Goal: Task Accomplishment & Management: Use online tool/utility

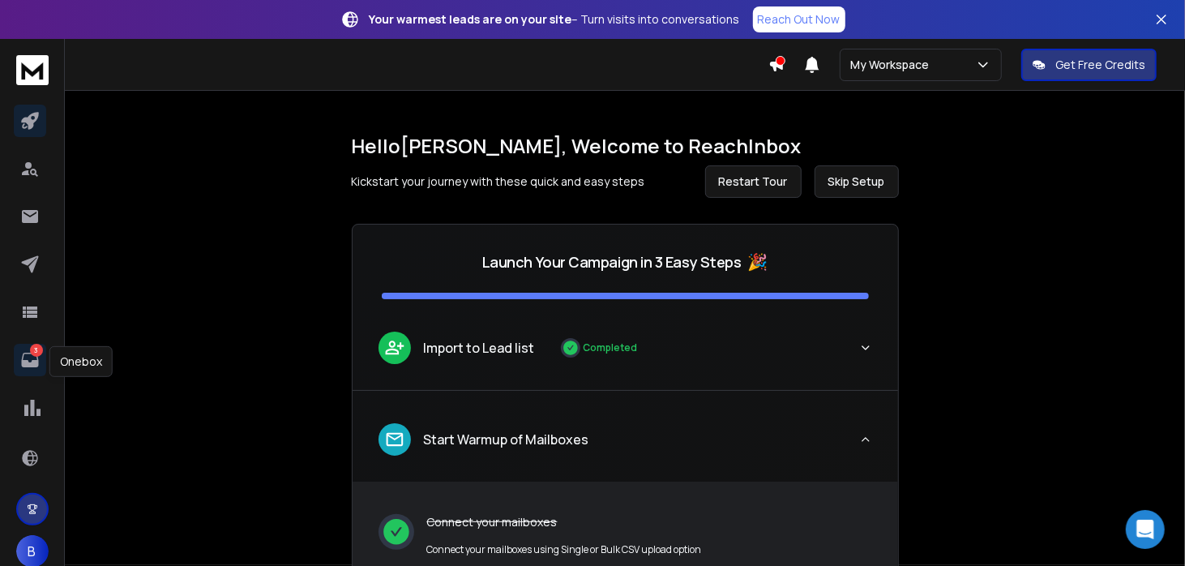
click at [20, 360] on icon at bounding box center [29, 359] width 19 height 19
click at [36, 364] on icon at bounding box center [29, 360] width 17 height 15
click at [26, 358] on icon at bounding box center [29, 359] width 19 height 19
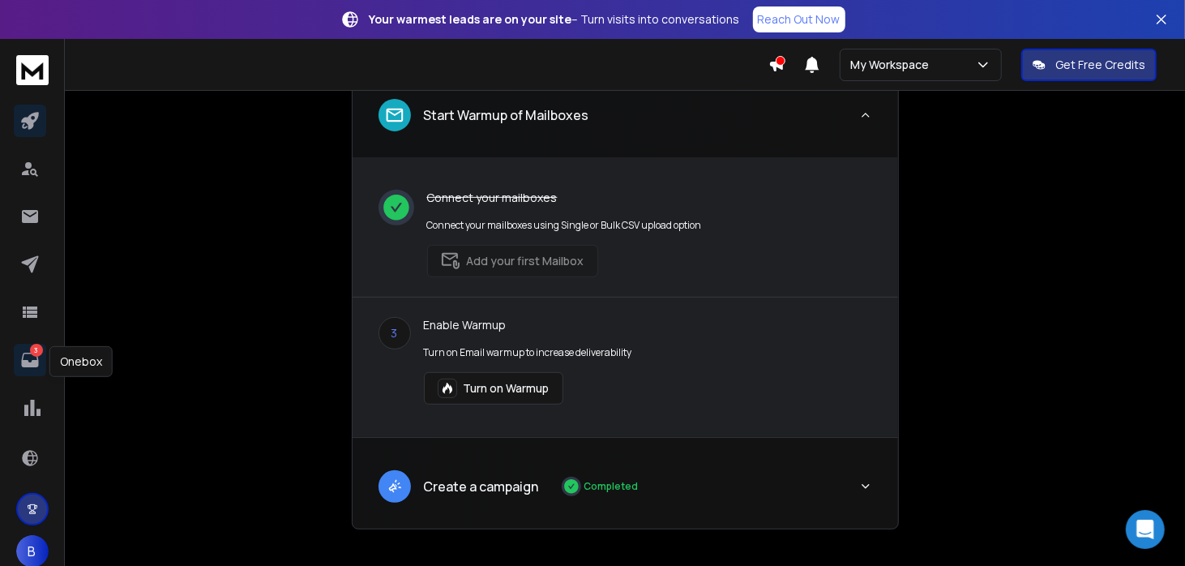
click at [27, 363] on icon at bounding box center [29, 359] width 19 height 19
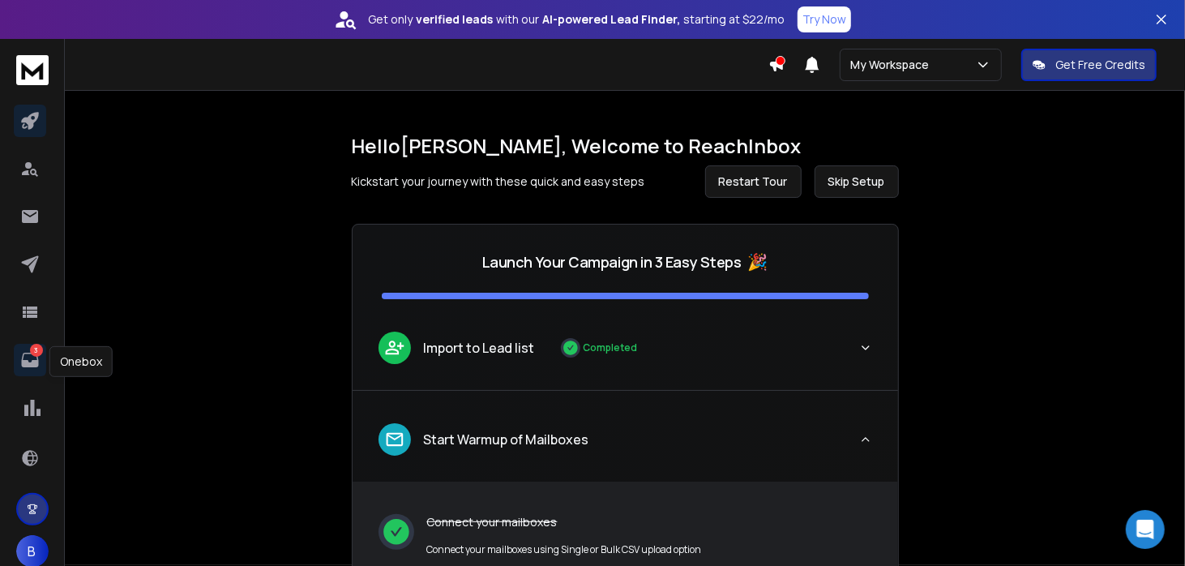
click at [40, 370] on link "3" at bounding box center [30, 360] width 32 height 32
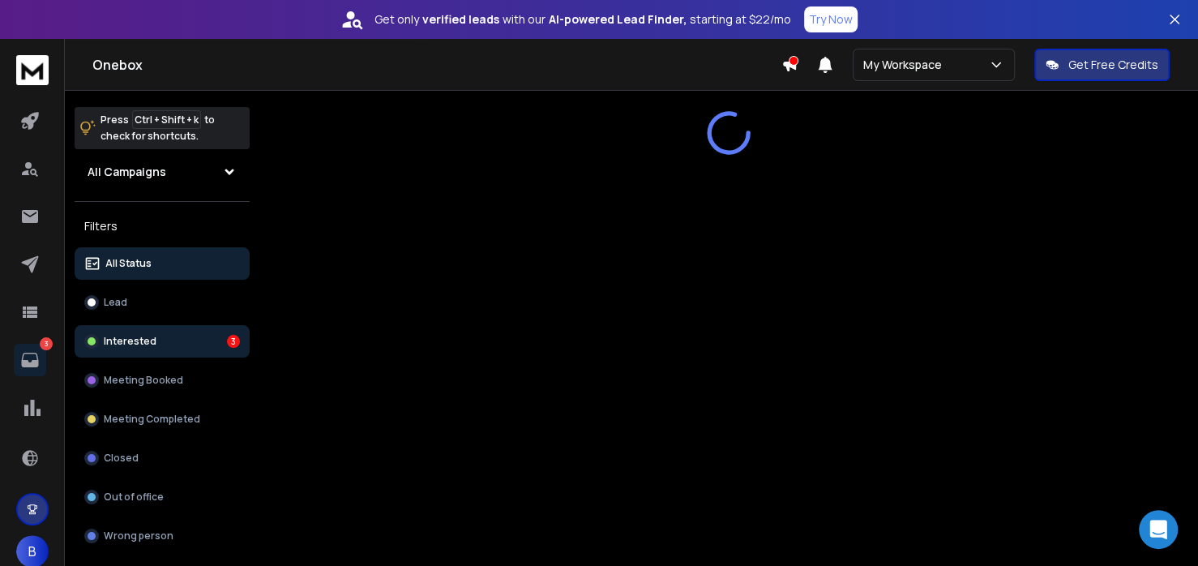
click at [216, 340] on button "Interested 3" at bounding box center [162, 341] width 175 height 32
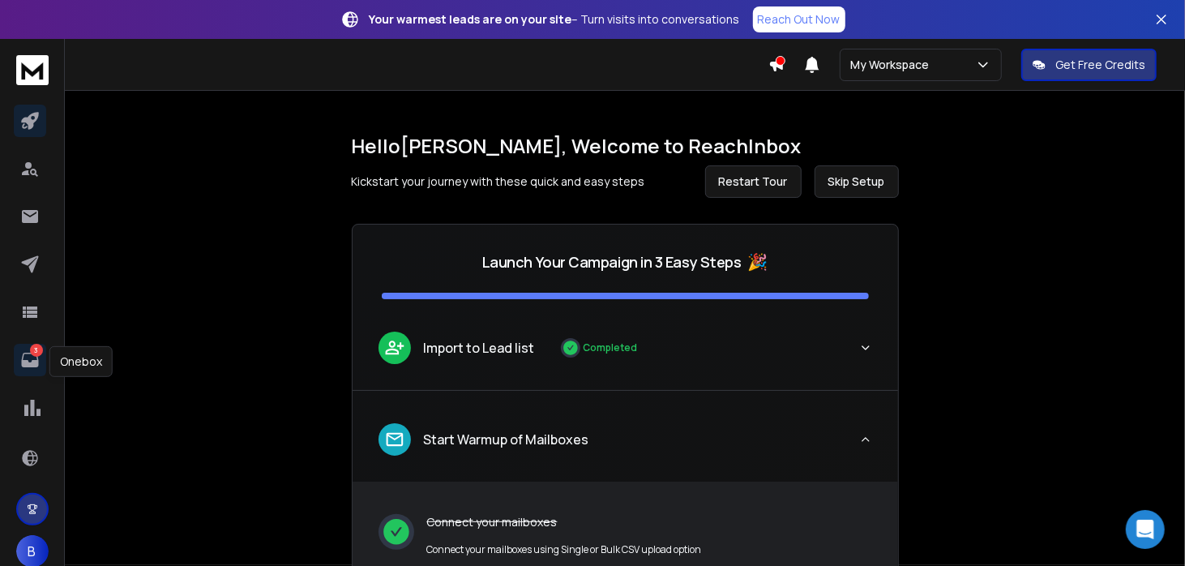
click at [27, 348] on link "3" at bounding box center [30, 360] width 32 height 32
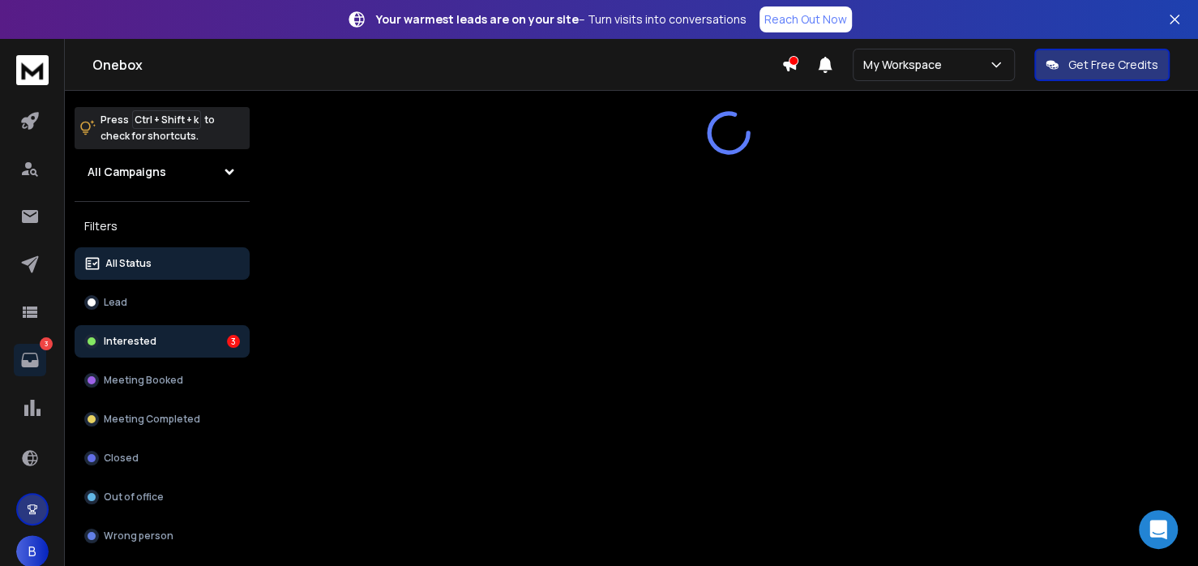
click at [109, 345] on p "Interested" at bounding box center [130, 341] width 53 height 13
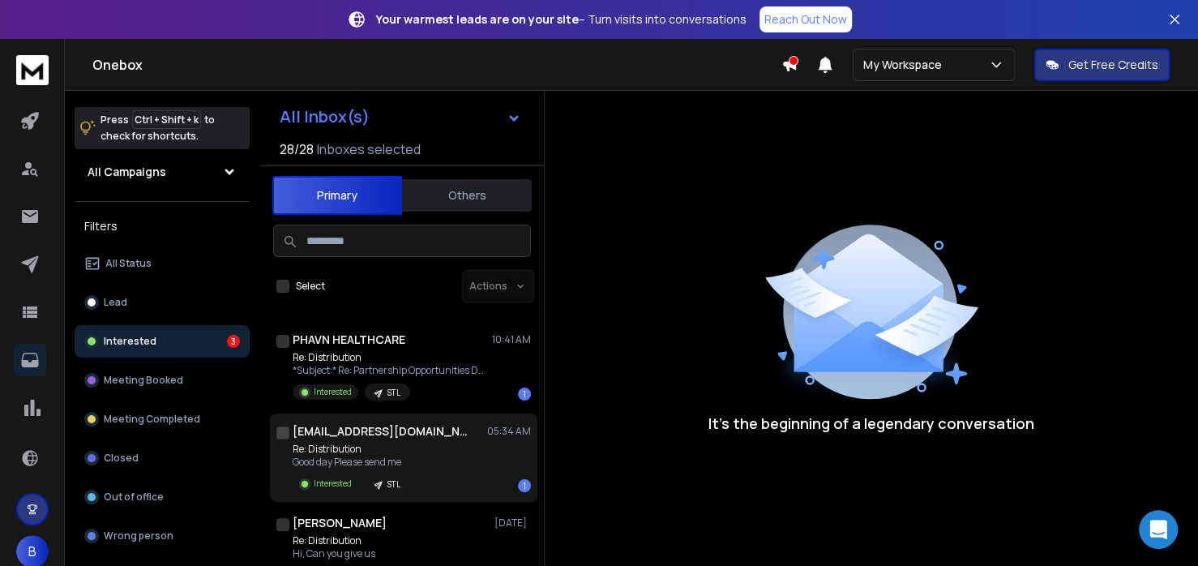
scroll to position [81, 0]
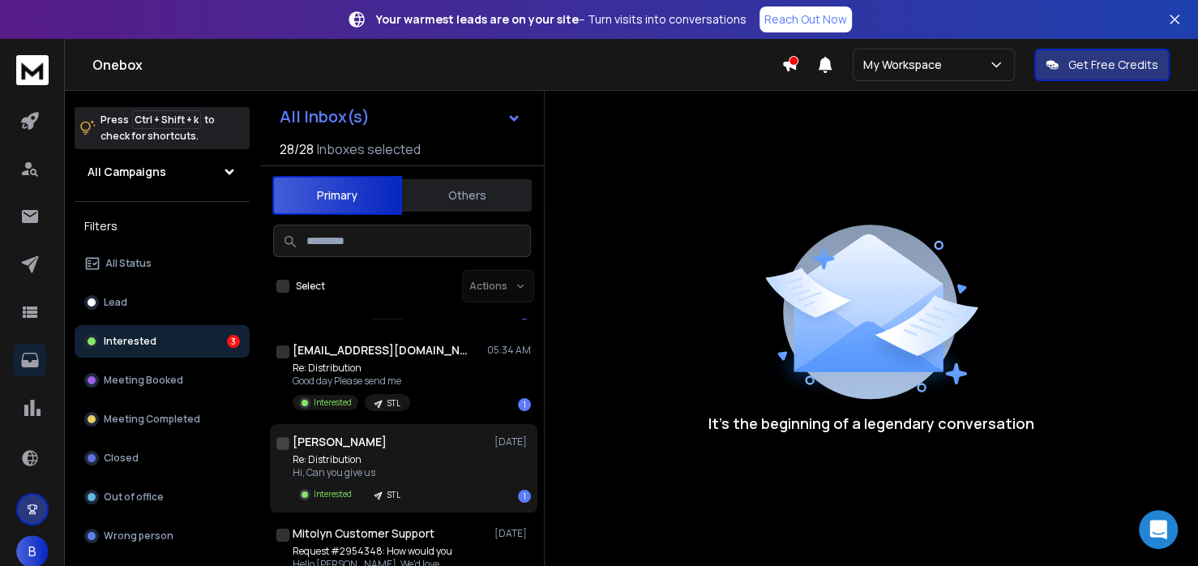
click at [421, 464] on div "Re: Distribution Hi, Can you give us Interested STL 1" at bounding box center [412, 477] width 238 height 49
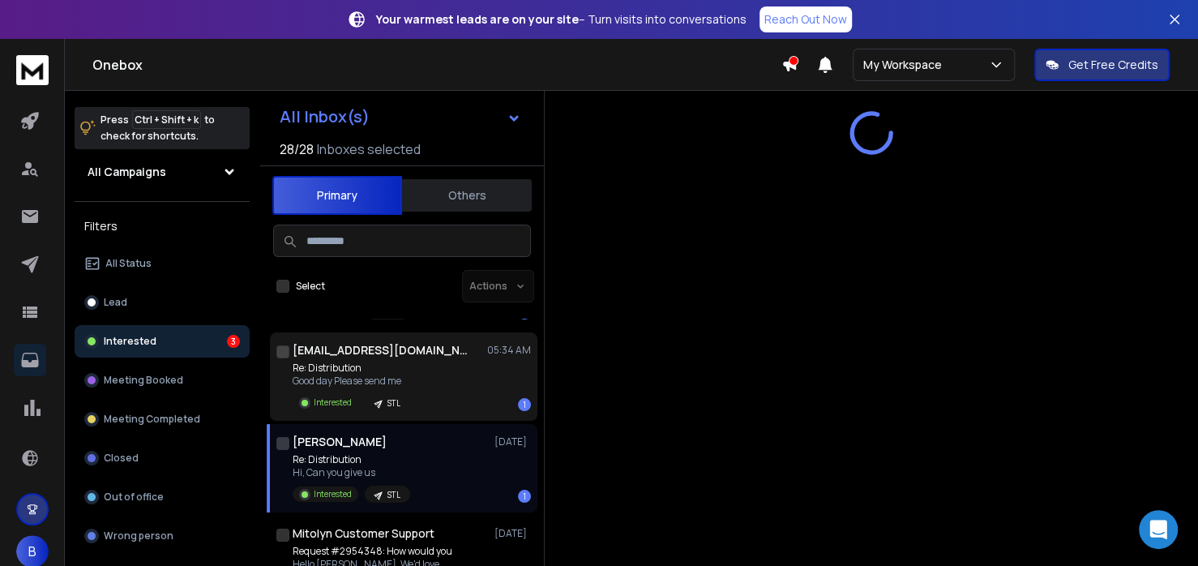
click at [451, 356] on div "info@jjbros.co.za 05:34 AM" at bounding box center [412, 350] width 238 height 16
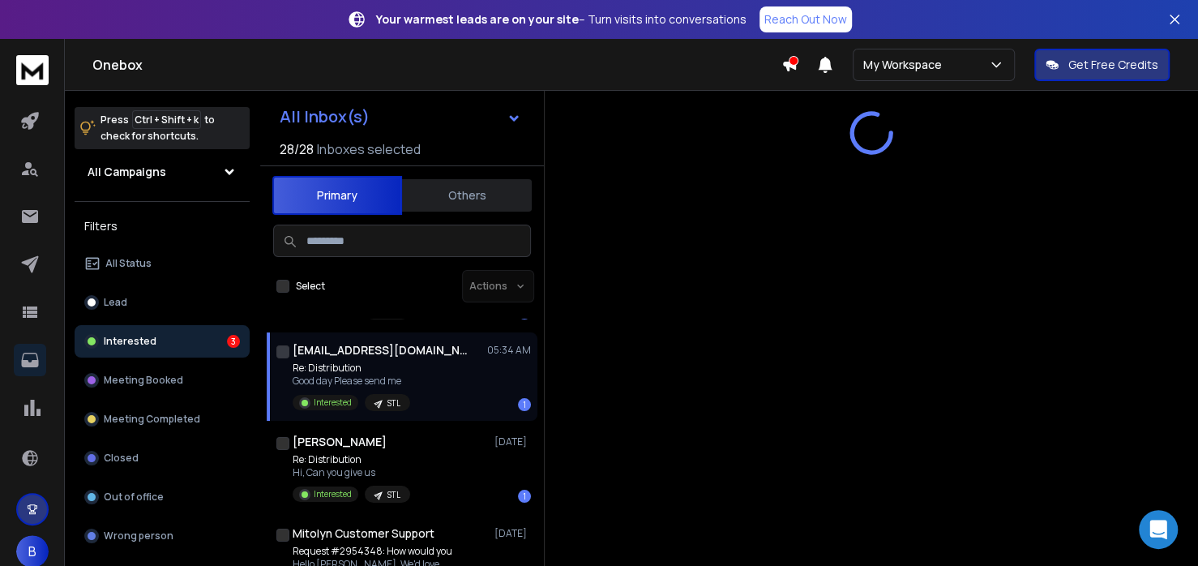
scroll to position [0, 0]
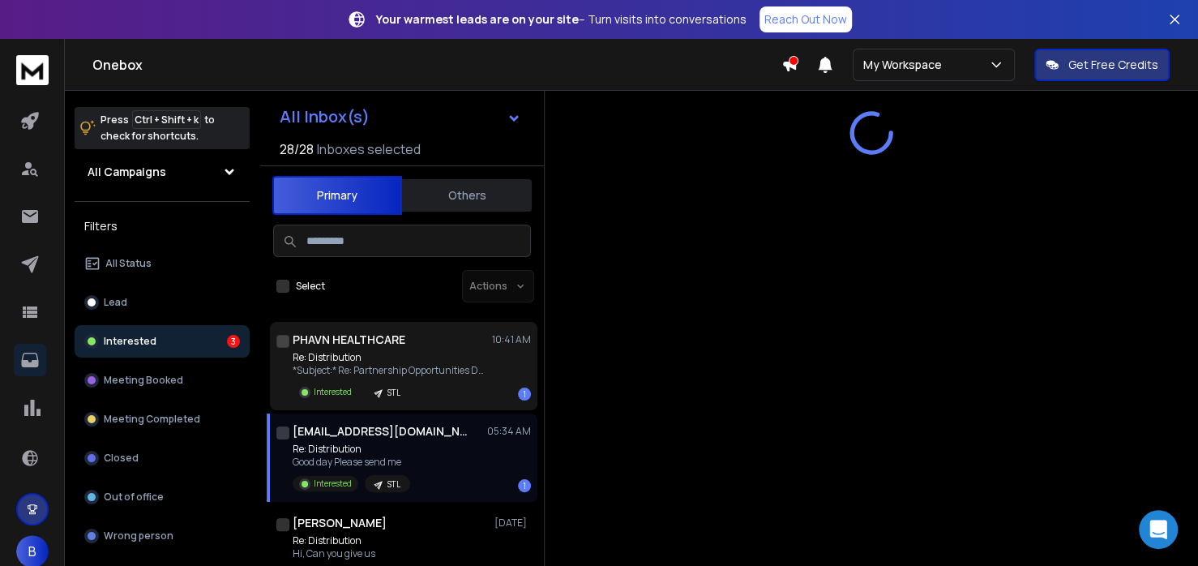
click at [435, 366] on p "*Subject:* Re: Partnership Opportunities Dear" at bounding box center [390, 370] width 195 height 13
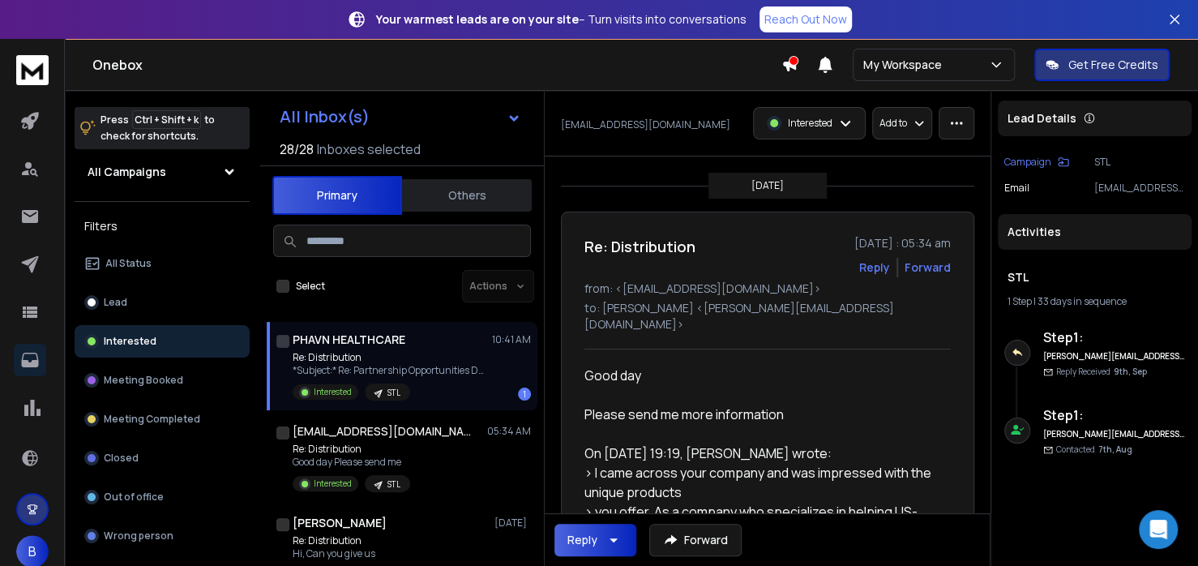
drag, startPoint x: 709, startPoint y: 295, endPoint x: 651, endPoint y: 290, distance: 57.8
click at [651, 290] on p "from: <info@jjbros.co.za>" at bounding box center [767, 288] width 366 height 16
drag, startPoint x: 653, startPoint y: 289, endPoint x: 681, endPoint y: 294, distance: 28.8
click at [681, 294] on p "from: <info@jjbros.co.za>" at bounding box center [767, 288] width 366 height 16
drag, startPoint x: 651, startPoint y: 290, endPoint x: 711, endPoint y: 287, distance: 60.1
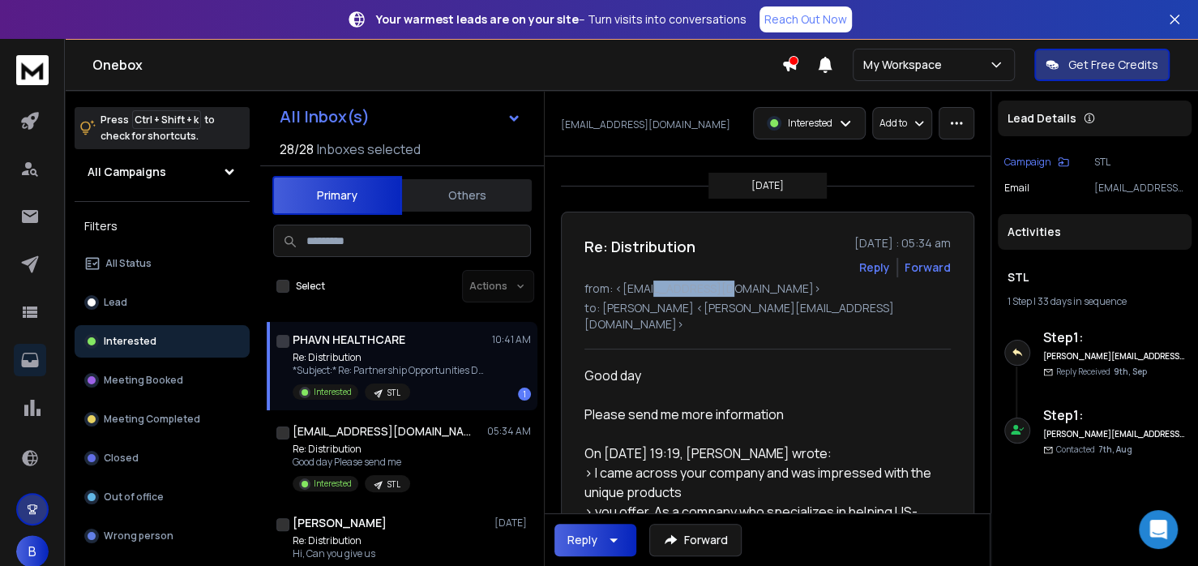
click at [711, 287] on p "from: <info@jjbros.co.za>" at bounding box center [767, 288] width 366 height 16
copy p "jjbros.co.za"
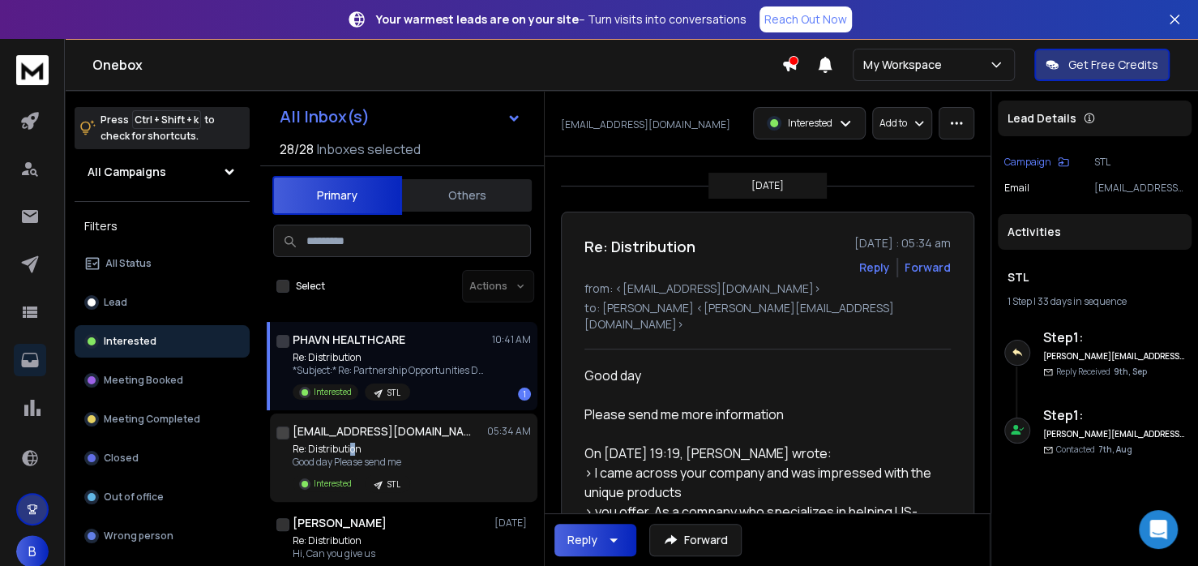
click at [353, 443] on p "Re: Distribution" at bounding box center [352, 449] width 118 height 13
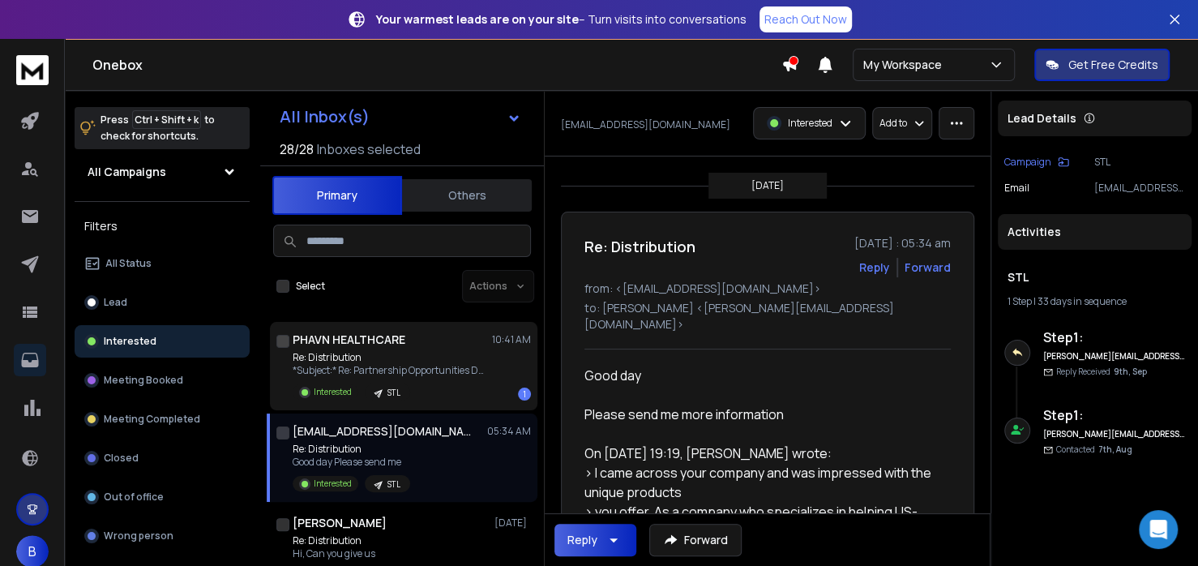
click at [443, 362] on p "Re: Distribution" at bounding box center [390, 357] width 195 height 13
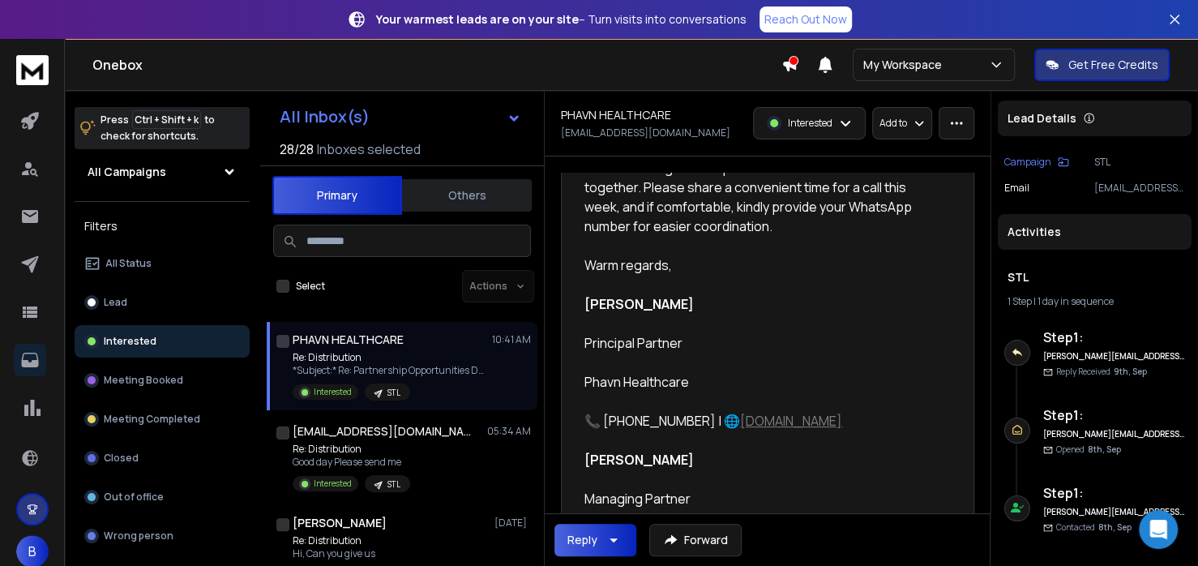
scroll to position [486, 0]
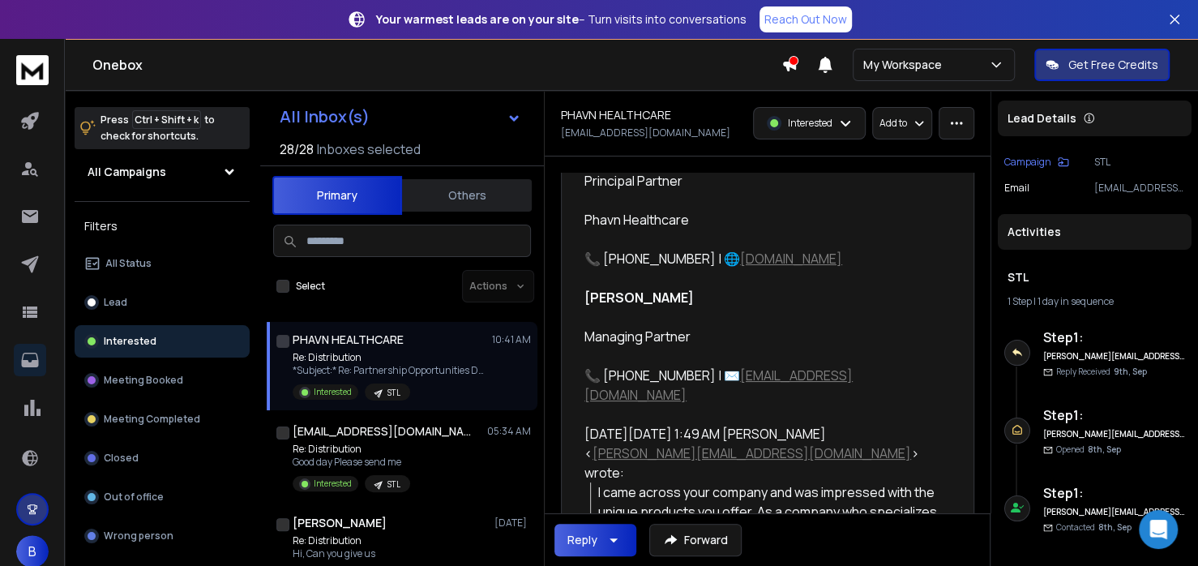
click at [746, 250] on link "www.phavn.in" at bounding box center [791, 259] width 102 height 18
click at [799, 124] on p "Interested" at bounding box center [810, 123] width 45 height 13
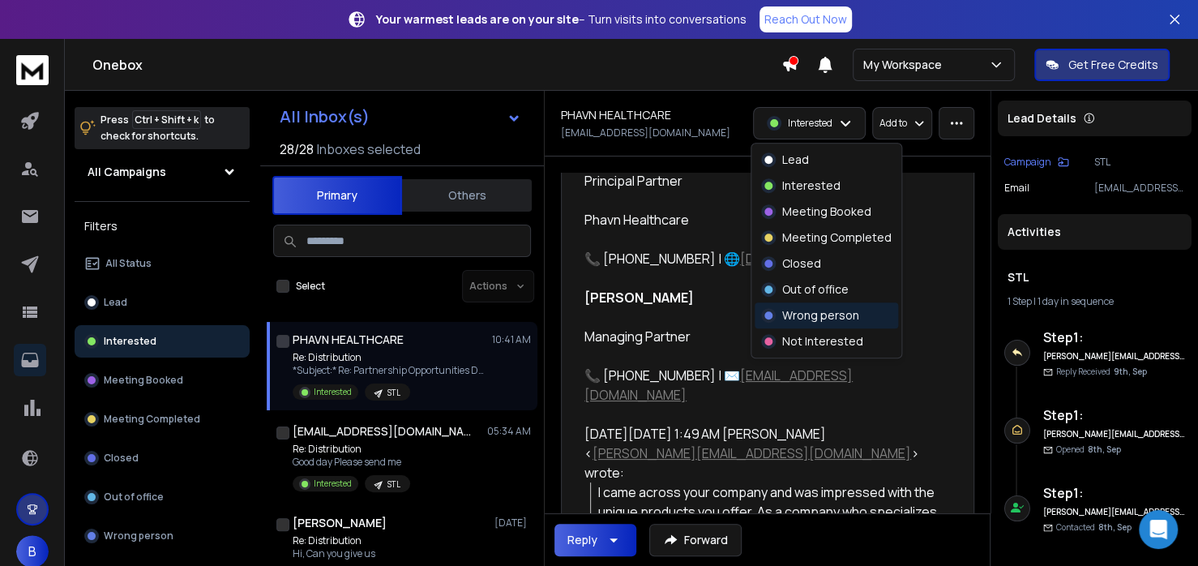
click at [778, 308] on div "Wrong person" at bounding box center [810, 315] width 98 height 16
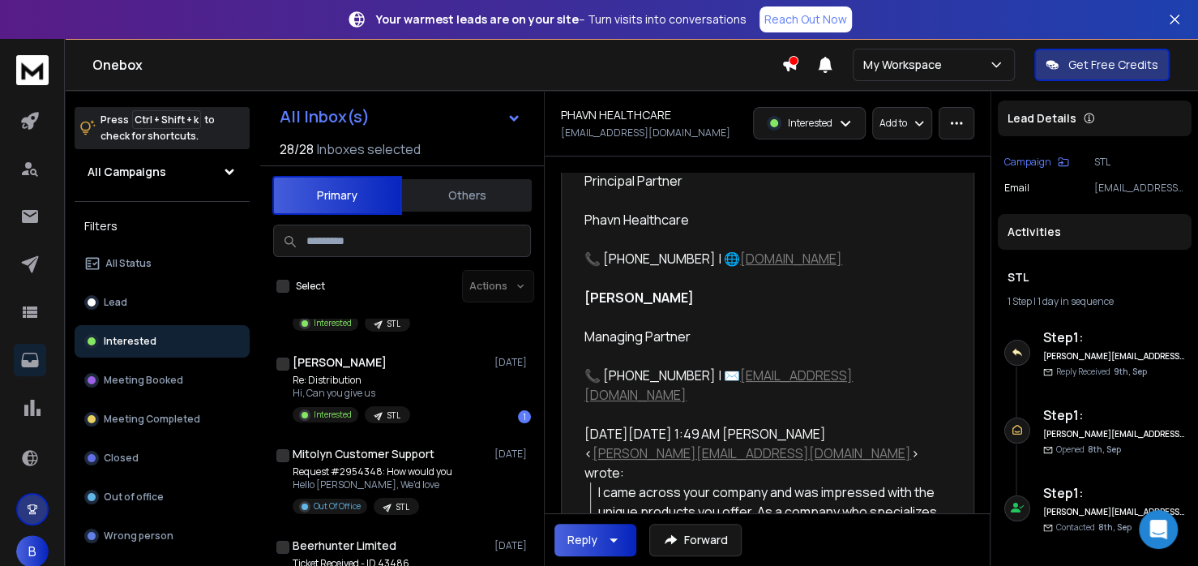
scroll to position [162, 0]
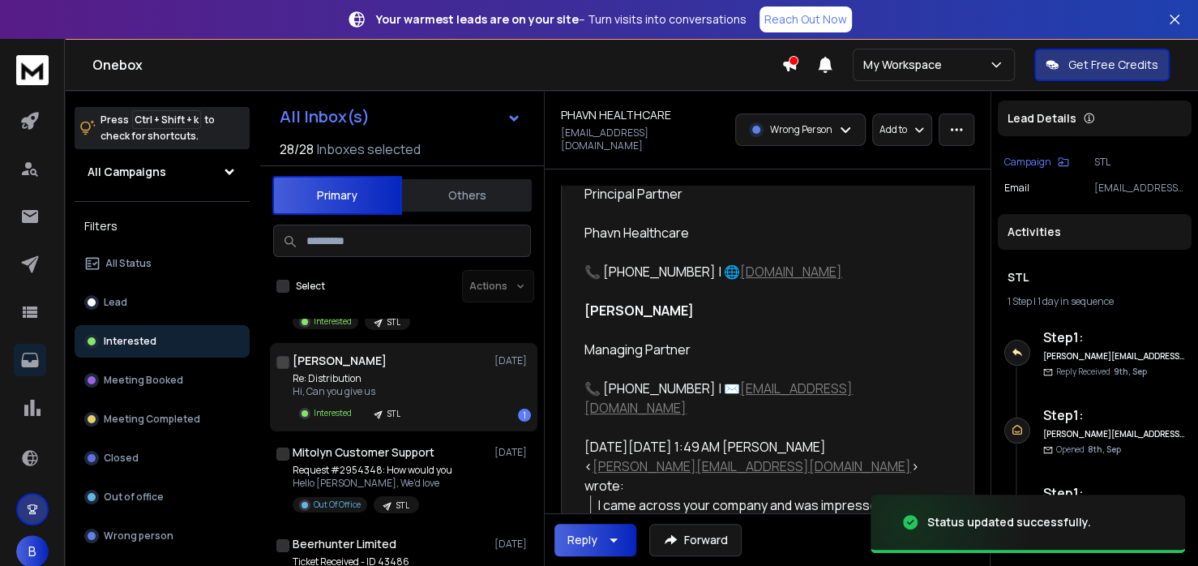
click at [413, 386] on div "Re: Distribution Hi, Can you give us Interested STL 1" at bounding box center [412, 396] width 238 height 49
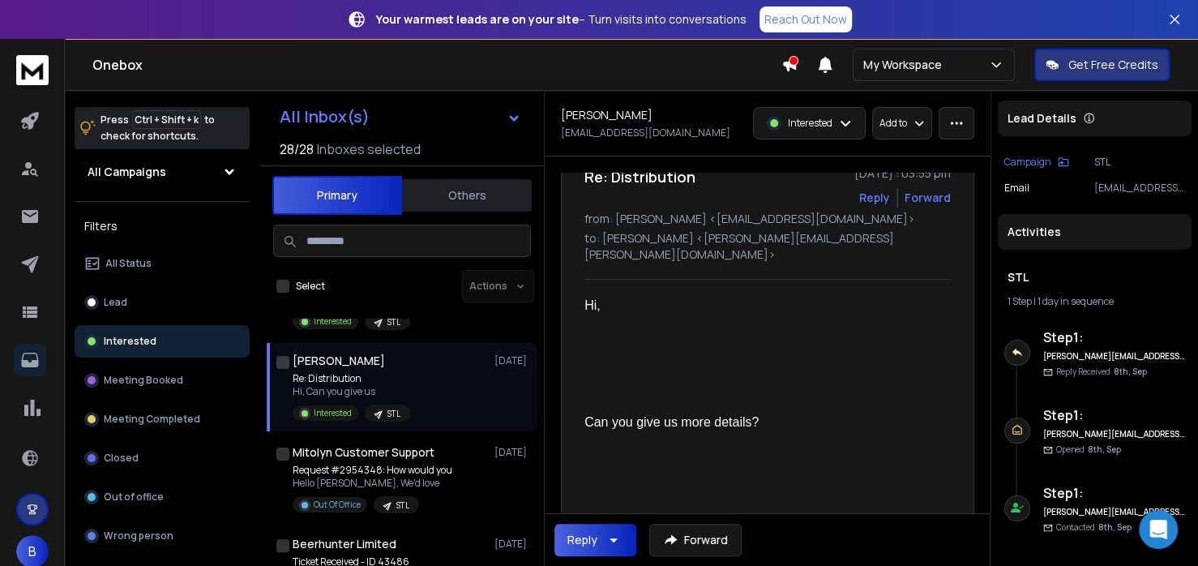
scroll to position [0, 0]
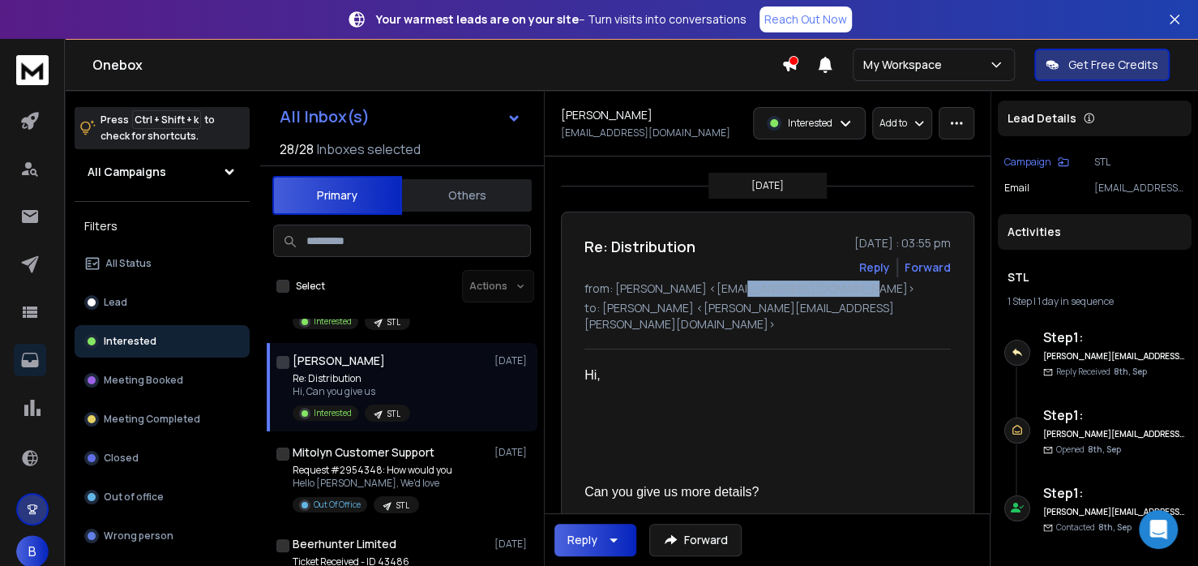
drag, startPoint x: 730, startPoint y: 286, endPoint x: 835, endPoint y: 290, distance: 105.5
click at [835, 290] on p "from: Andrei Mocanu <info@basepronutrition.ca>" at bounding box center [767, 288] width 366 height 16
copy p "basepronutrition.ca"
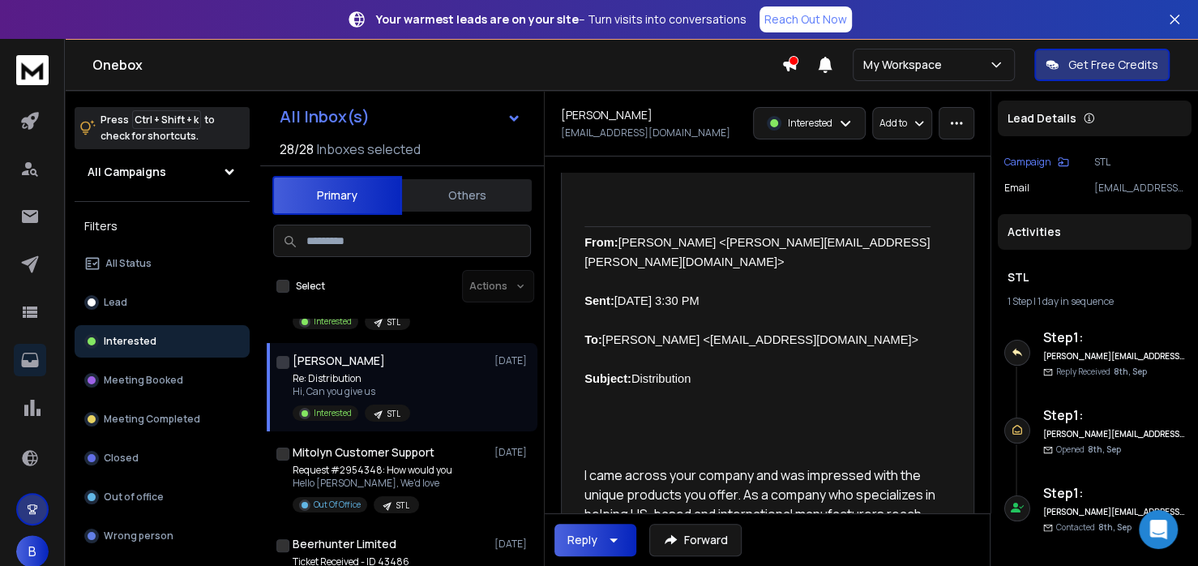
scroll to position [567, 0]
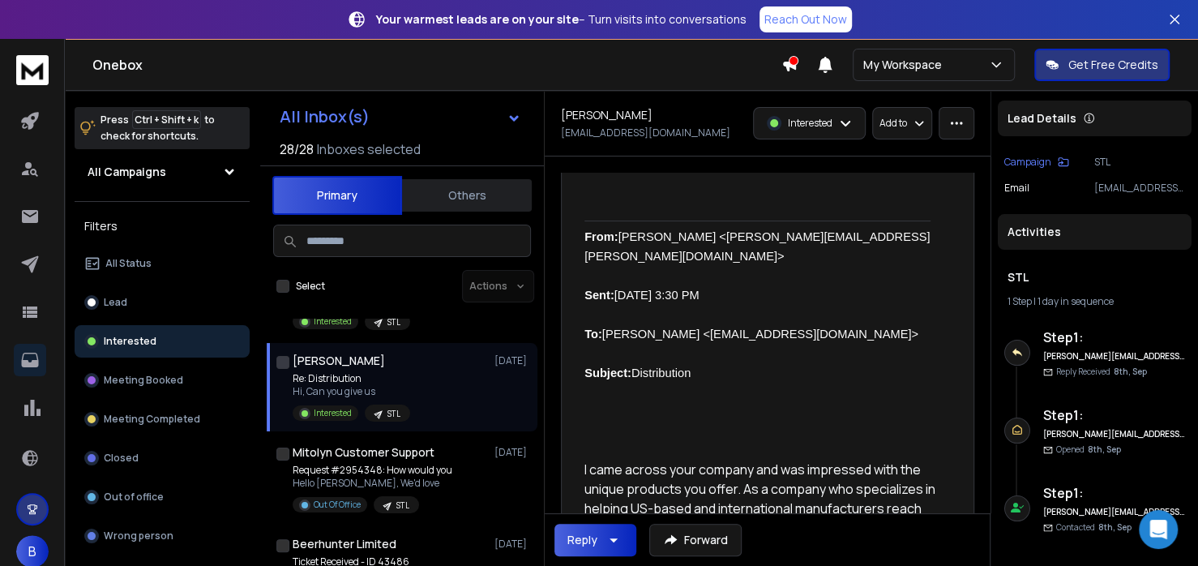
drag, startPoint x: 748, startPoint y: 216, endPoint x: 572, endPoint y: 215, distance: 176.7
click at [572, 215] on div "Re: Distribution 8 September 2025 : 03:55 pm Reply Forward from: Andrei Mocanu …" at bounding box center [767, 381] width 413 height 1475
copy div "Base Pro Nutrition Team"
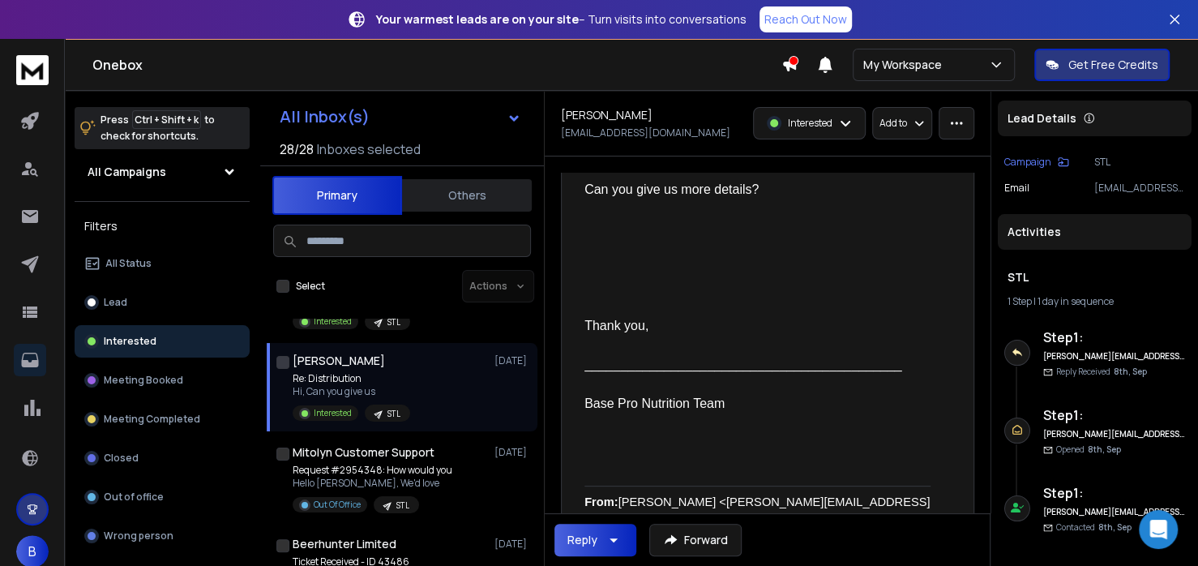
scroll to position [243, 0]
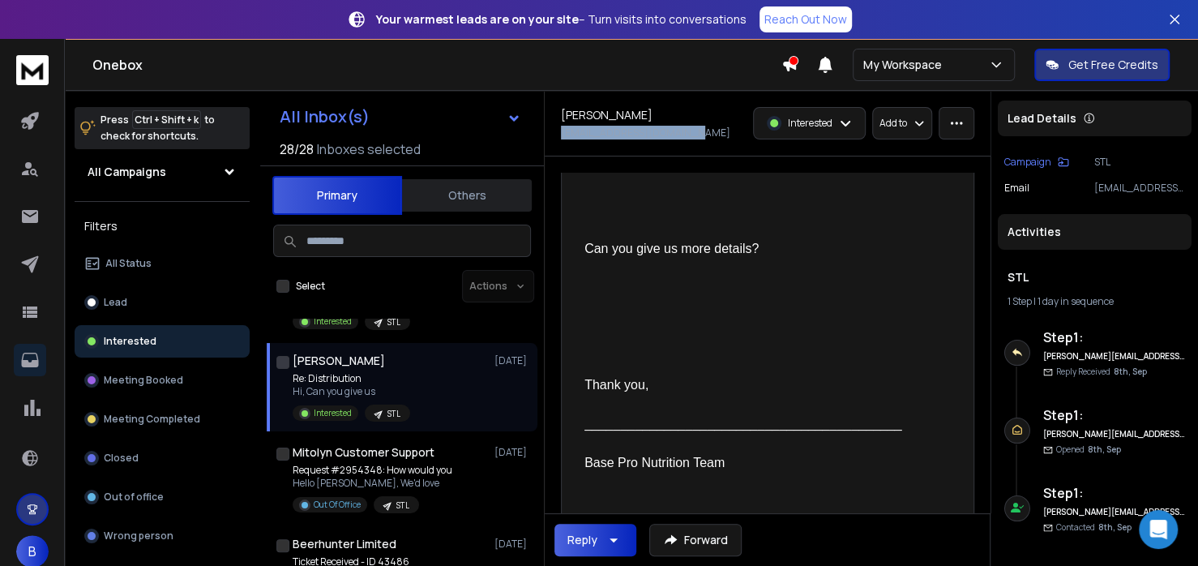
drag, startPoint x: 693, startPoint y: 128, endPoint x: 555, endPoint y: 129, distance: 138.6
click at [555, 129] on div "Andrei Mocanu Andrei Mocanu info@basepronutrition.ca Interested Add to Interest…" at bounding box center [768, 124] width 446 height 66
copy p "info@basepronutrition.ca"
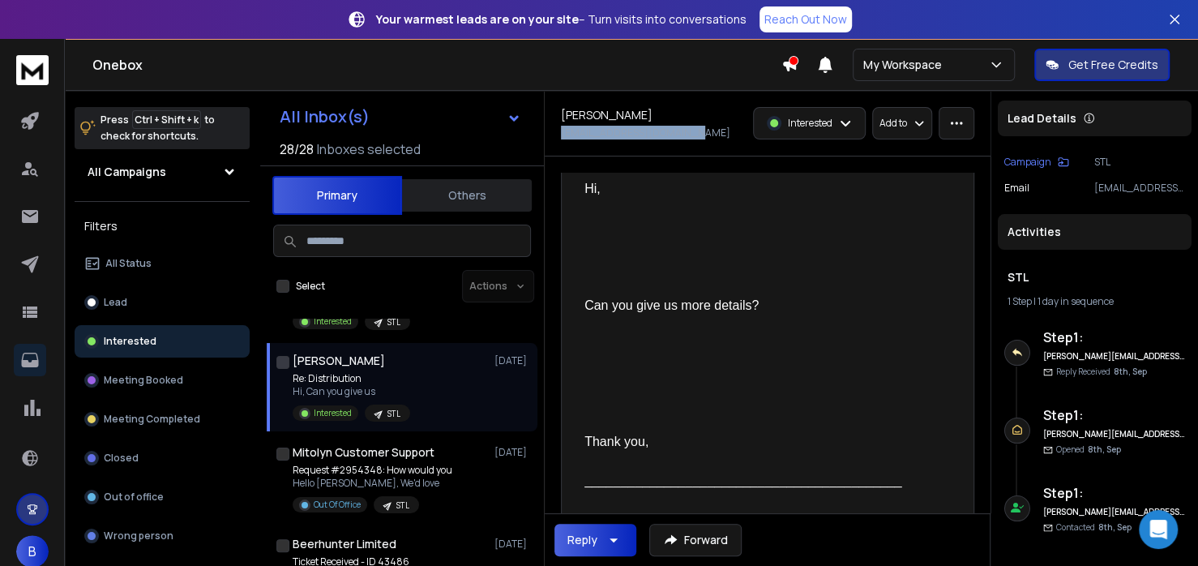
scroll to position [0, 0]
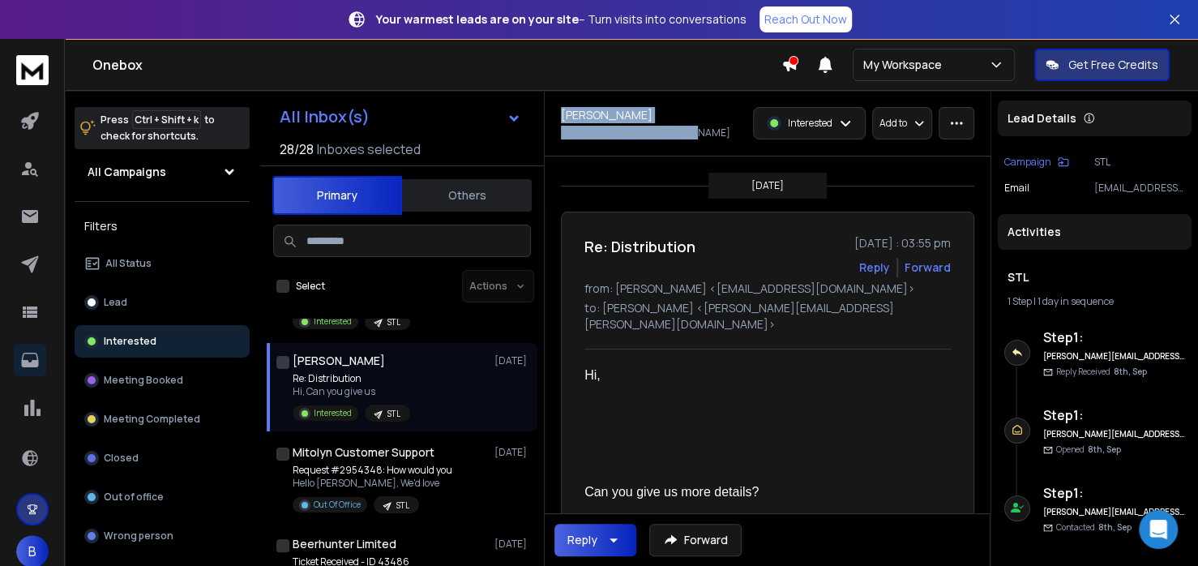
drag, startPoint x: 556, startPoint y: 112, endPoint x: 668, endPoint y: 110, distance: 111.9
click at [668, 110] on div "Andrei Mocanu Andrei Mocanu info@basepronutrition.ca Interested Add to Interest…" at bounding box center [768, 124] width 446 height 66
click at [667, 110] on div "Andrei Mocanu Andrei Mocanu info@basepronutrition.ca" at bounding box center [652, 123] width 182 height 32
click at [657, 108] on div "Andrei Mocanu Andrei Mocanu info@basepronutrition.ca" at bounding box center [652, 123] width 182 height 32
drag, startPoint x: 657, startPoint y: 107, endPoint x: 556, endPoint y: 113, distance: 100.7
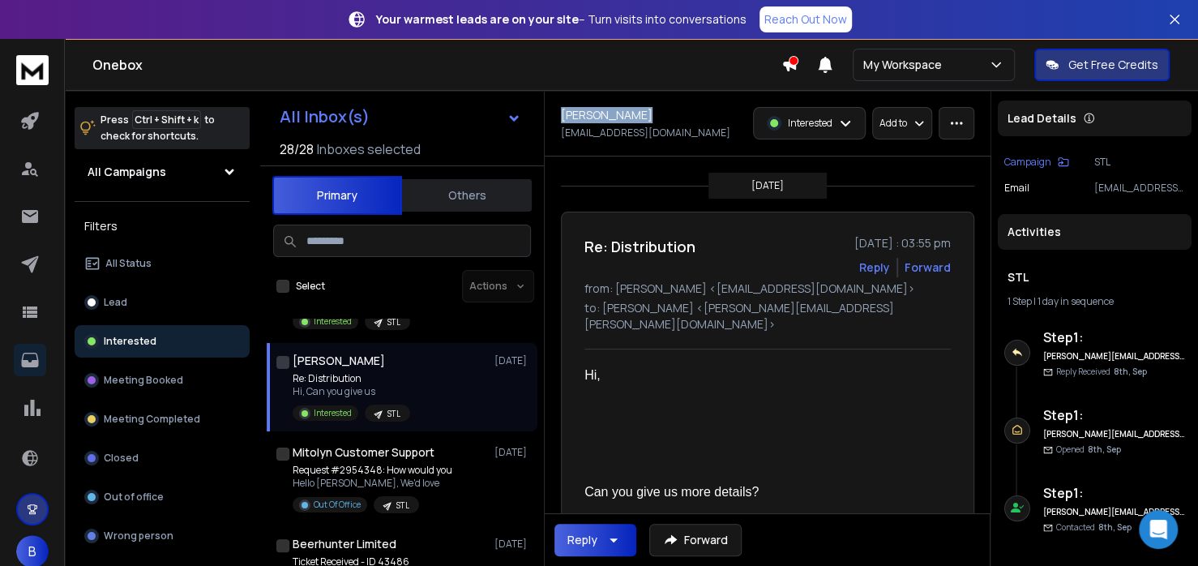
click at [556, 113] on div "Andrei Mocanu Andrei Mocanu info@basepronutrition.ca Interested Add to Interest…" at bounding box center [768, 124] width 446 height 66
copy h1 "Andrei Mocanu"
click at [835, 122] on div "Interested" at bounding box center [809, 123] width 111 height 31
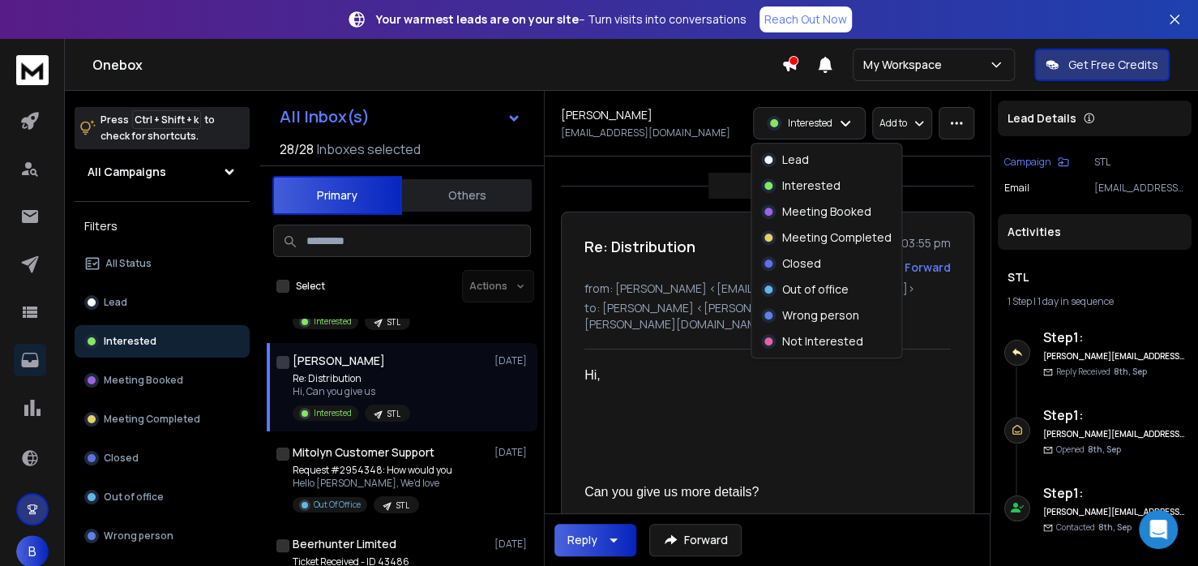
click at [477, 83] on div "Onebox My Workspace Get Free Credits" at bounding box center [599, 65] width 1198 height 52
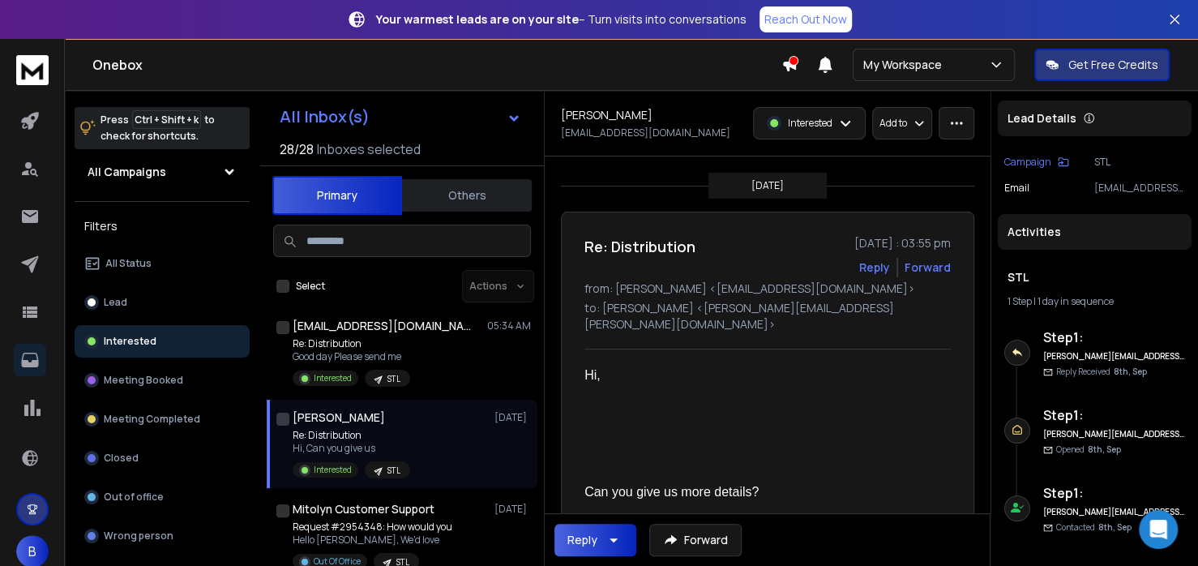
scroll to position [81, 0]
